Goal: Communication & Community: Answer question/provide support

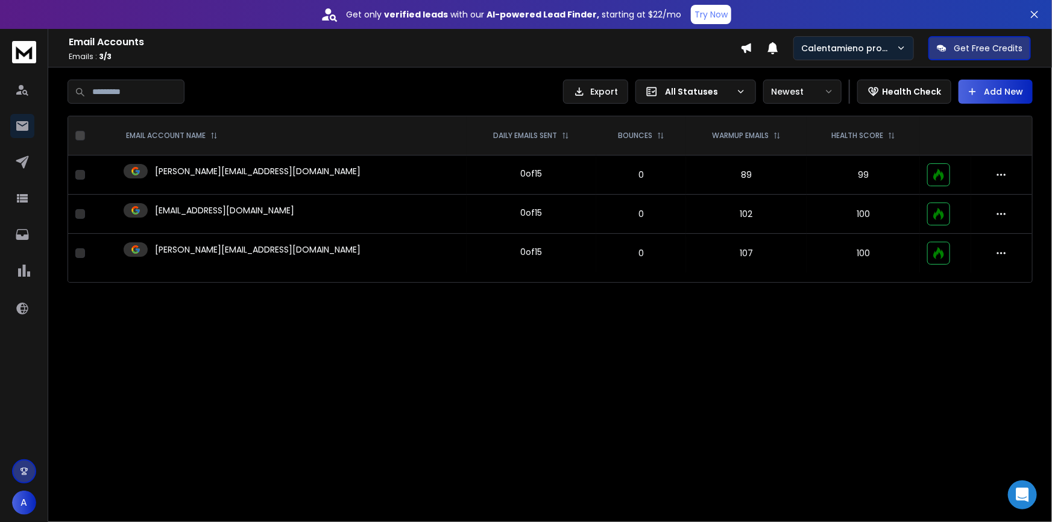
click at [890, 46] on p "Calentamieno proventas" at bounding box center [849, 48] width 95 height 12
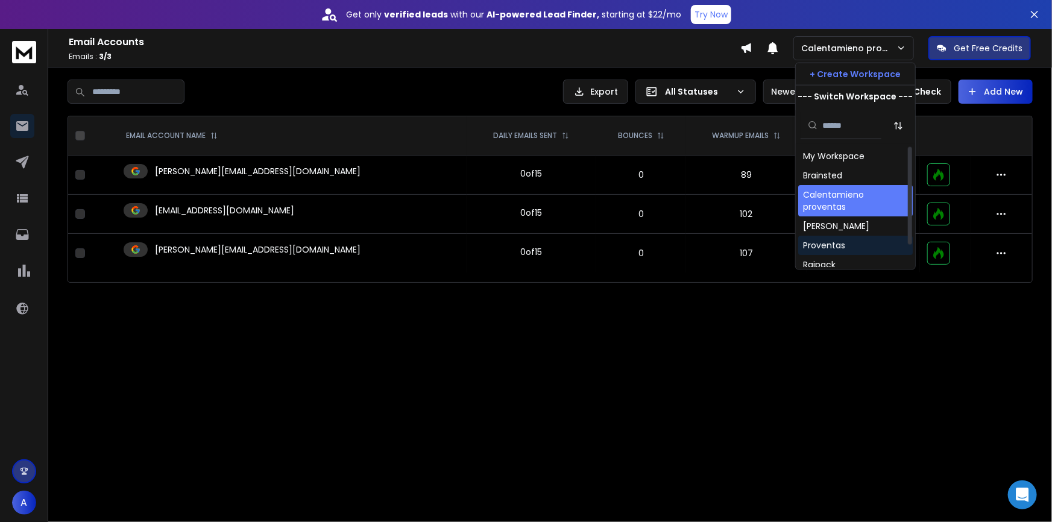
click at [850, 245] on div "Proventas" at bounding box center [855, 245] width 115 height 19
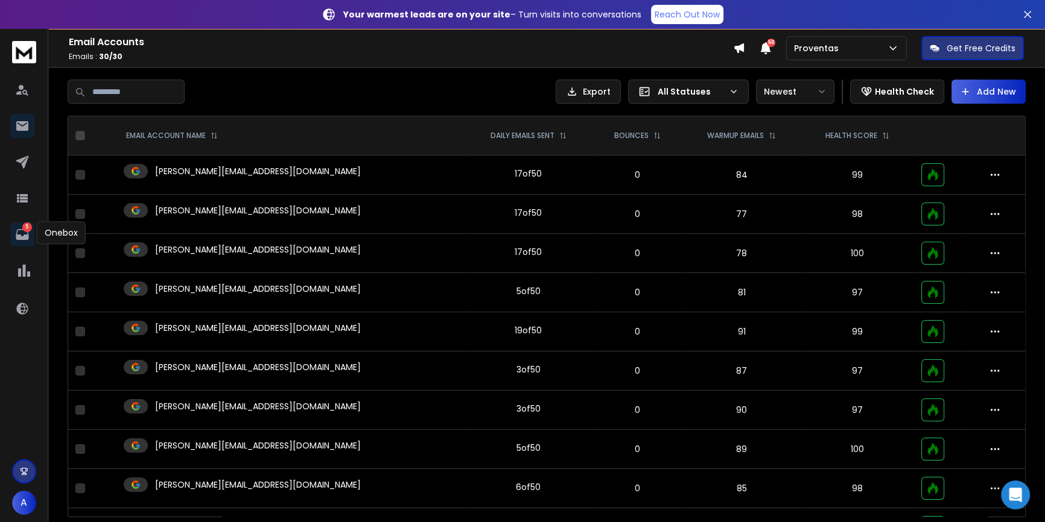
click at [19, 235] on icon at bounding box center [22, 234] width 13 height 11
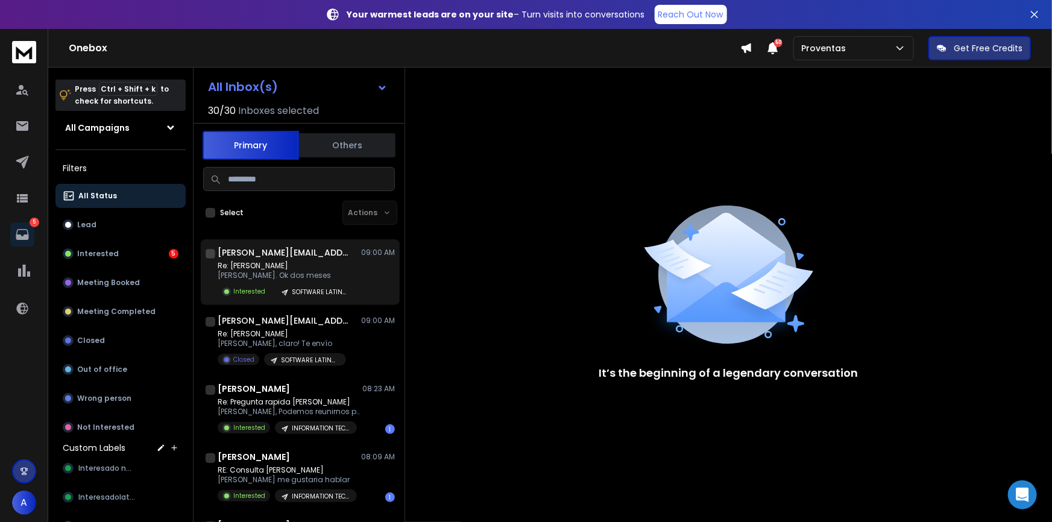
click at [332, 281] on div "Re: [PERSON_NAME] Hola [PERSON_NAME]. Ok dos meses Interested SOFTWARE LATINO A…" at bounding box center [287, 279] width 139 height 37
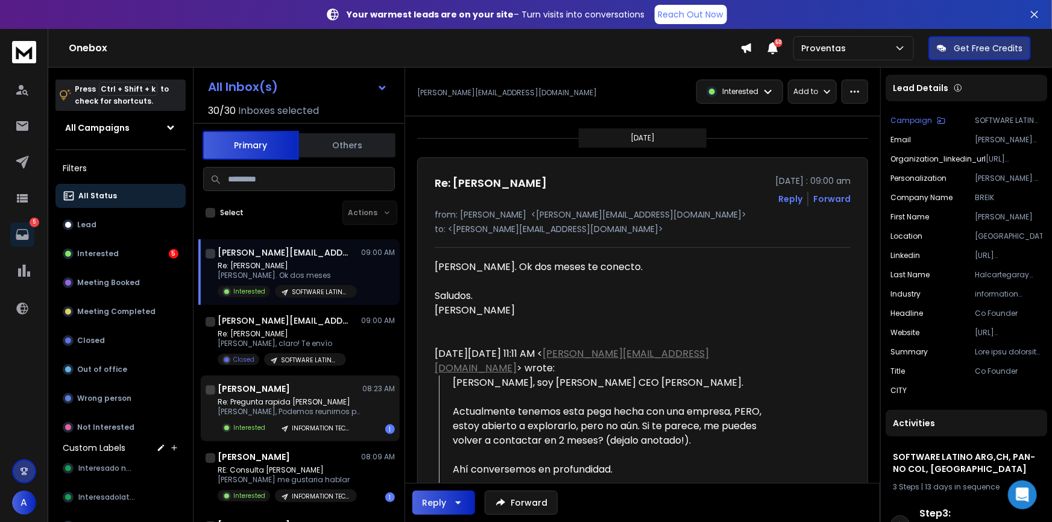
click at [364, 413] on div "Re: Pregunta rapida [PERSON_NAME], Podemos reunirnos para que Interested INFORM…" at bounding box center [306, 415] width 177 height 37
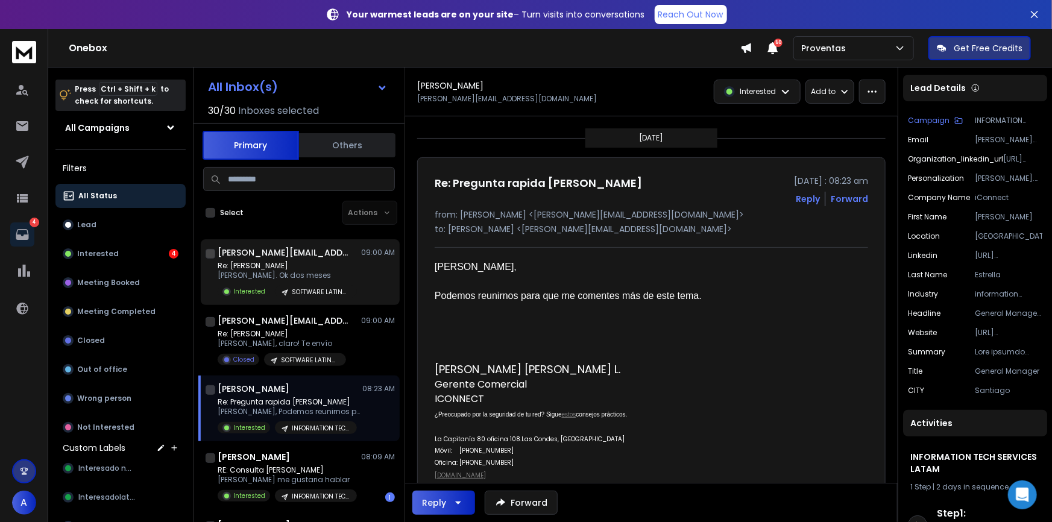
click at [333, 260] on div "[PERSON_NAME][EMAIL_ADDRESS][DOMAIN_NAME] 09:00 AM Re: [PERSON_NAME] Hola [PERS…" at bounding box center [306, 272] width 177 height 51
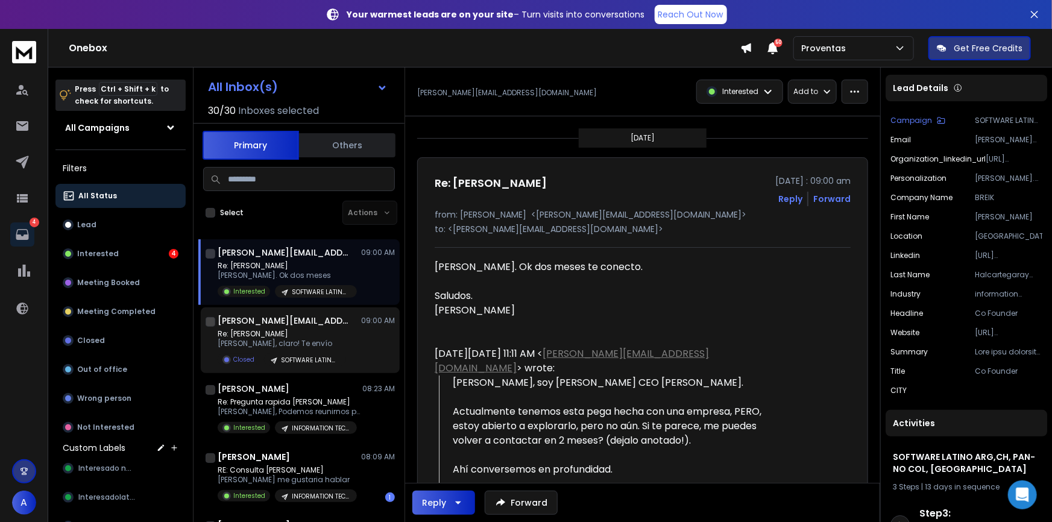
click at [345, 349] on div "Re: [PERSON_NAME] Hola [PERSON_NAME], claro! Te envío Closed SOFTWARE LATINO AR…" at bounding box center [306, 347] width 177 height 37
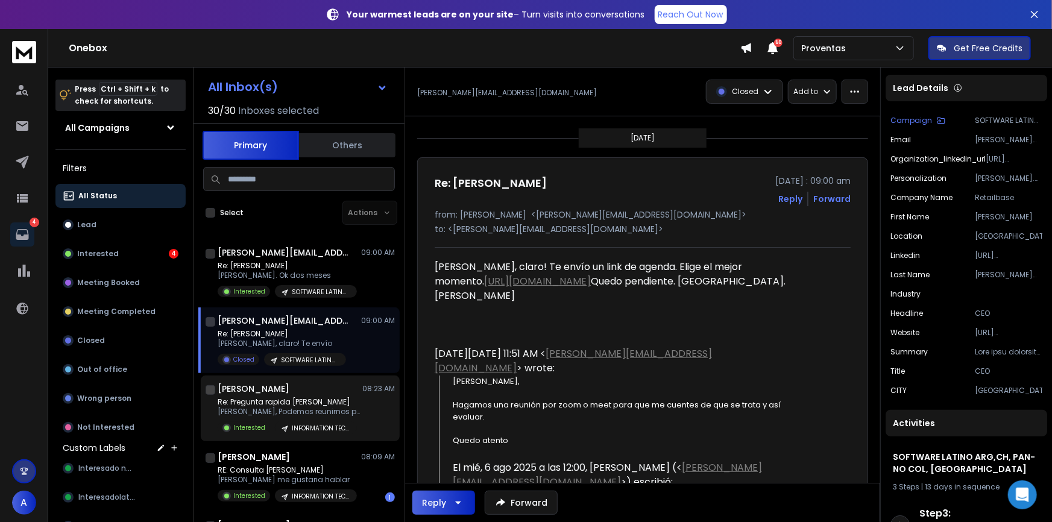
click at [321, 398] on p "Re: Pregunta rapida [PERSON_NAME]" at bounding box center [290, 402] width 145 height 10
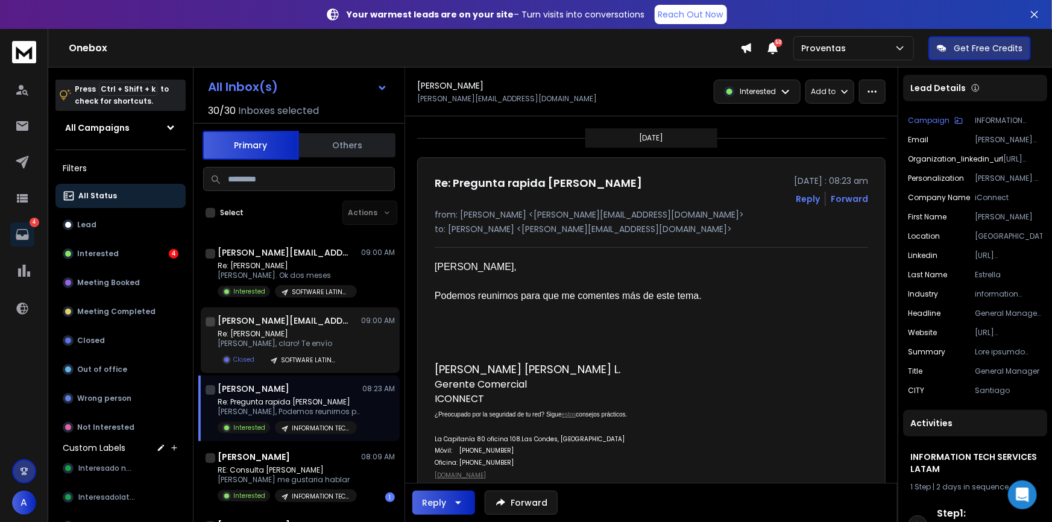
click at [329, 339] on p "[PERSON_NAME], claro! Te envío" at bounding box center [282, 344] width 128 height 10
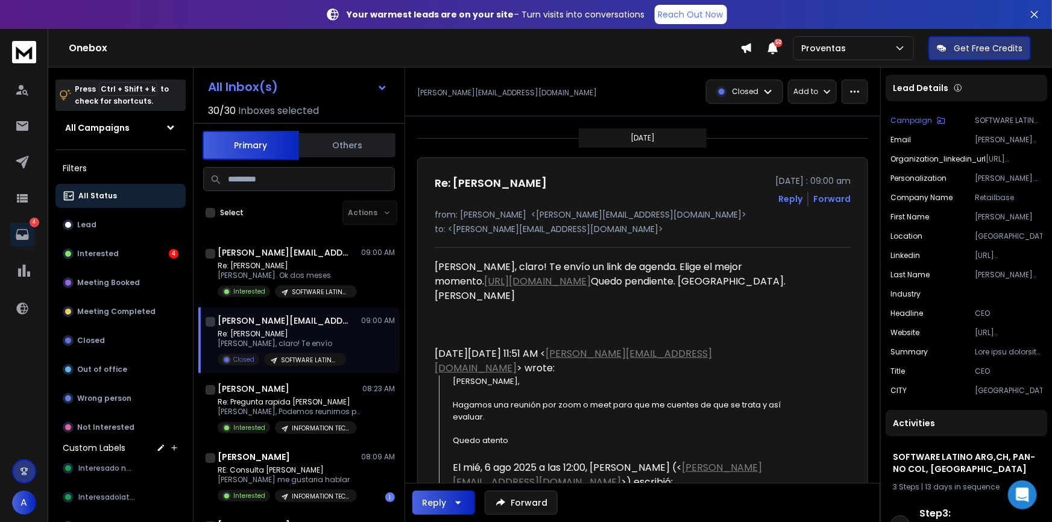
click at [759, 93] on p "Closed" at bounding box center [745, 92] width 27 height 10
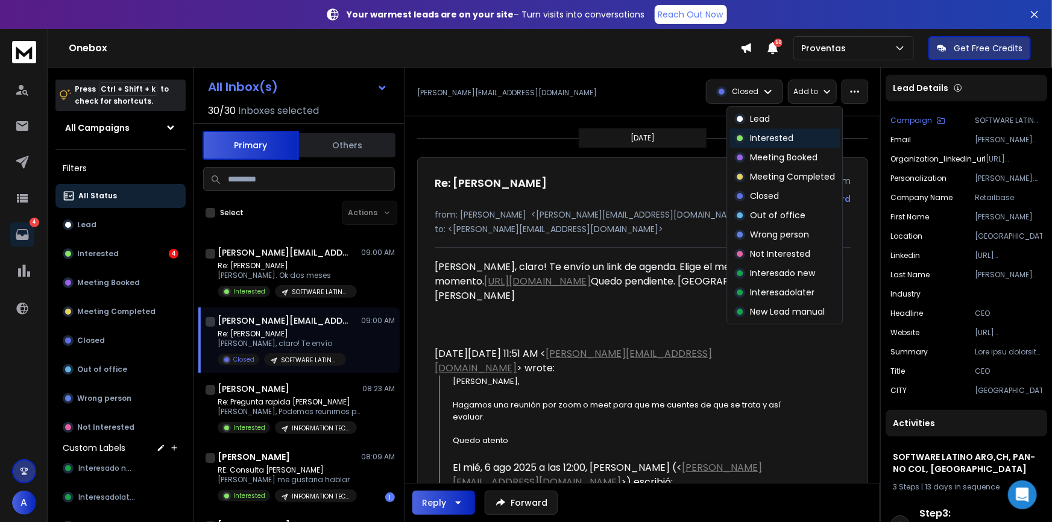
click at [766, 135] on p "Interested" at bounding box center [771, 138] width 43 height 12
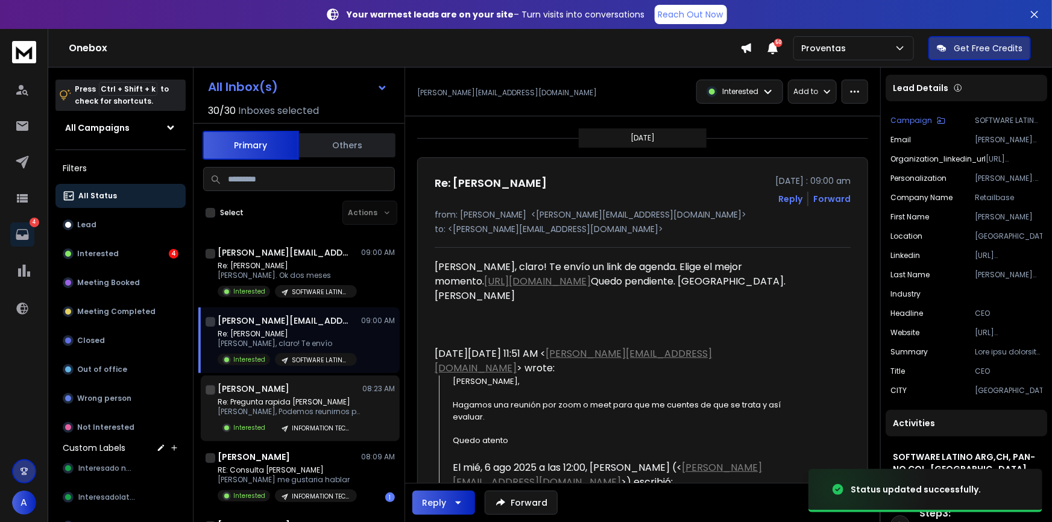
click at [343, 403] on p "Re: Pregunta rapida [PERSON_NAME]" at bounding box center [290, 402] width 145 height 10
